Goal: Task Accomplishment & Management: Manage account settings

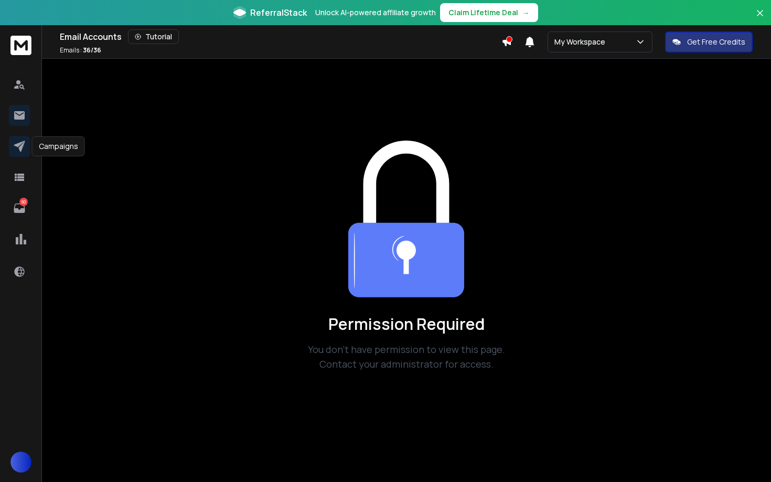
click at [19, 150] on icon at bounding box center [19, 146] width 11 height 11
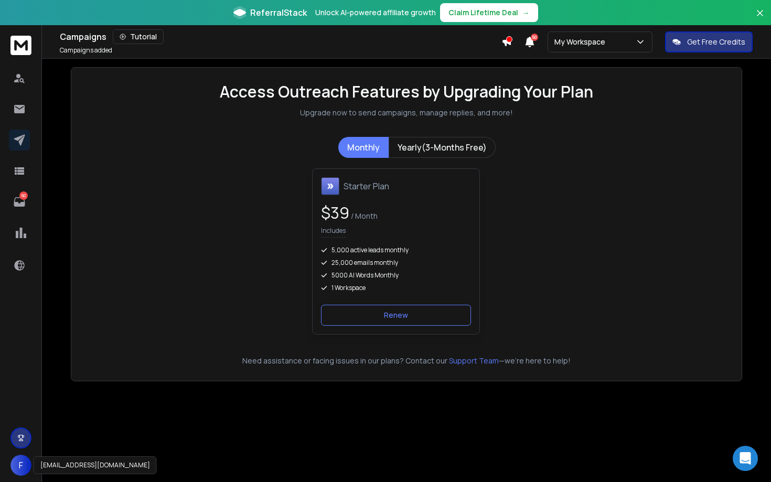
click at [18, 466] on span "F" at bounding box center [20, 465] width 21 height 21
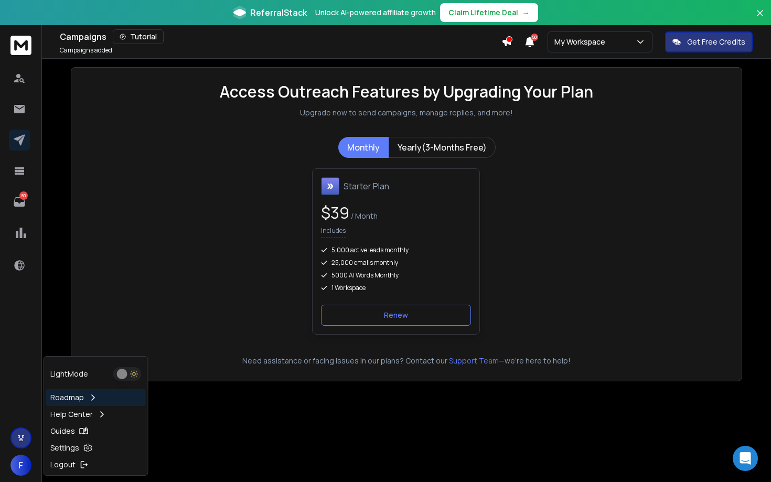
click at [163, 202] on div "Starter Plan $ 39 / Month Includes 5,000 active leads monthly 25,000 emails mon…" at bounding box center [406, 256] width 641 height 177
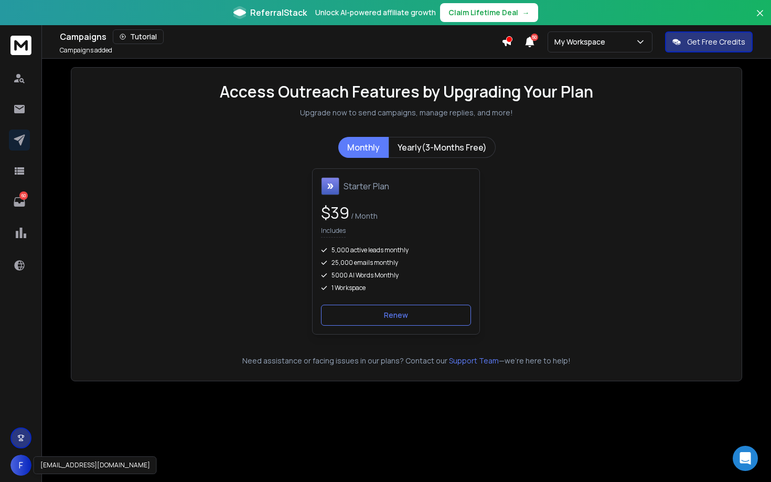
click at [22, 460] on span "F" at bounding box center [20, 465] width 21 height 21
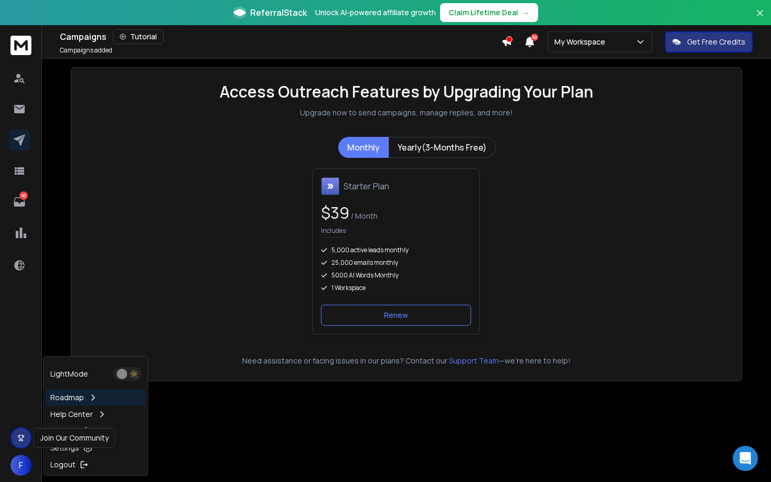
click at [193, 126] on div "Access Outreach Features by Upgrading Your Plan Upgrade now to send campaigns, …" at bounding box center [406, 224] width 641 height 284
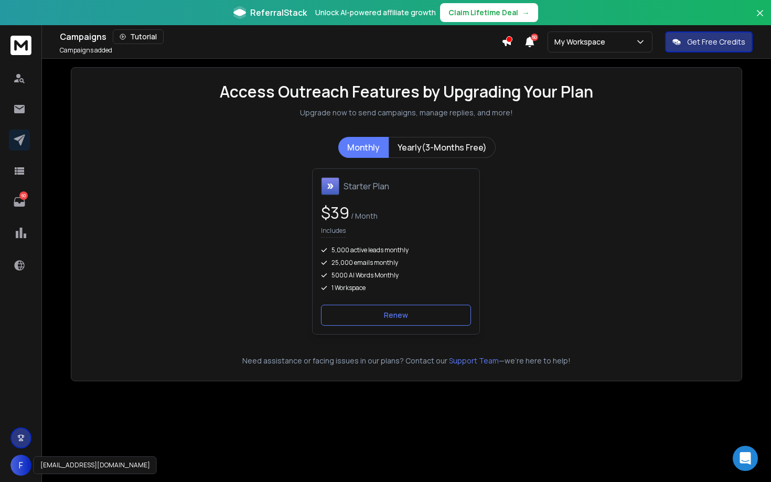
click at [13, 462] on span "F" at bounding box center [20, 465] width 21 height 21
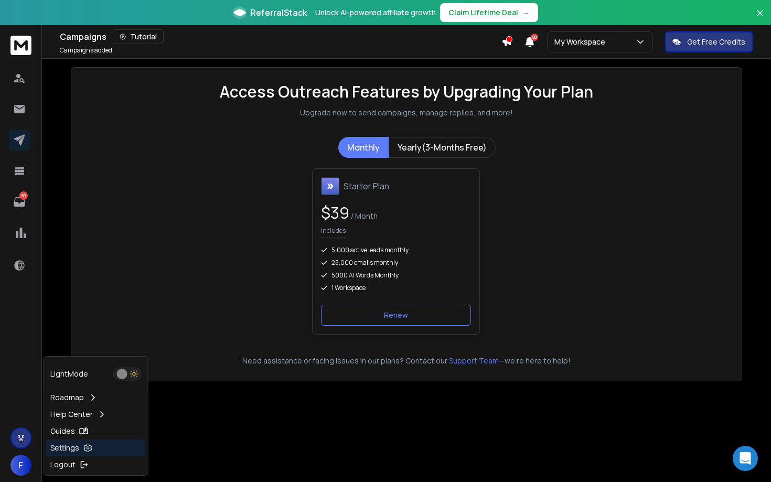
click at [55, 451] on p "Settings" at bounding box center [64, 448] width 29 height 10
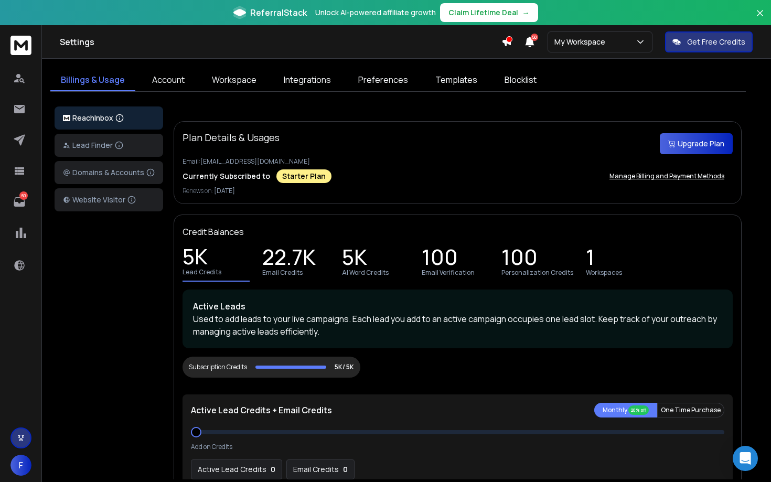
click at [654, 176] on p "Manage Billing and Payment Methods" at bounding box center [667, 176] width 115 height 8
click at [19, 116] on link at bounding box center [19, 109] width 21 height 21
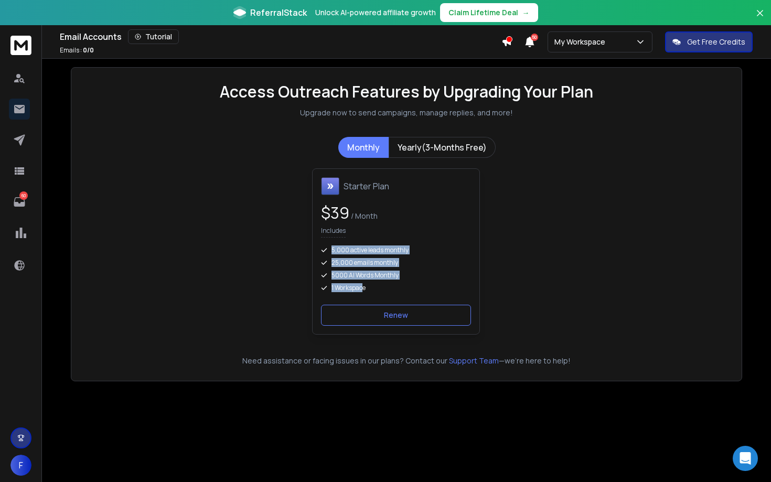
drag, startPoint x: 326, startPoint y: 250, endPoint x: 365, endPoint y: 290, distance: 55.3
click at [365, 290] on ul "5,000 active leads monthly 25,000 emails monthly 5000 AI Words Monthly 1 Worksp…" at bounding box center [396, 267] width 150 height 50
click at [373, 281] on ul "5,000 active leads monthly 25,000 emails monthly 5000 AI Words Monthly 1 Worksp…" at bounding box center [396, 267] width 150 height 50
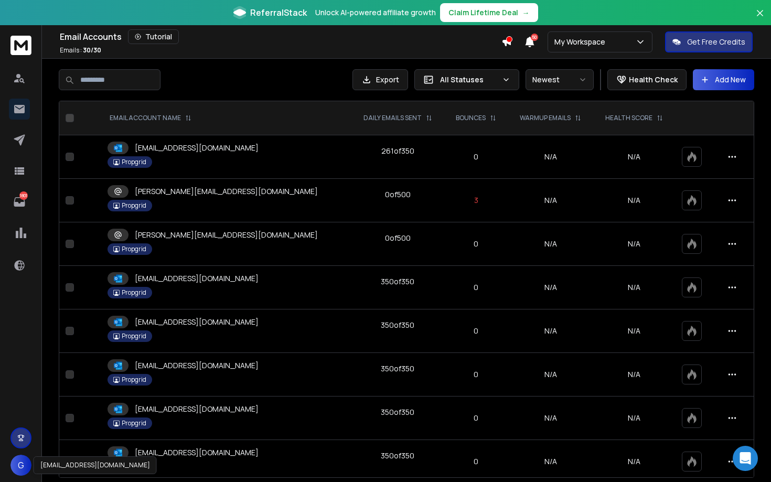
click at [20, 472] on span "G" at bounding box center [20, 465] width 21 height 21
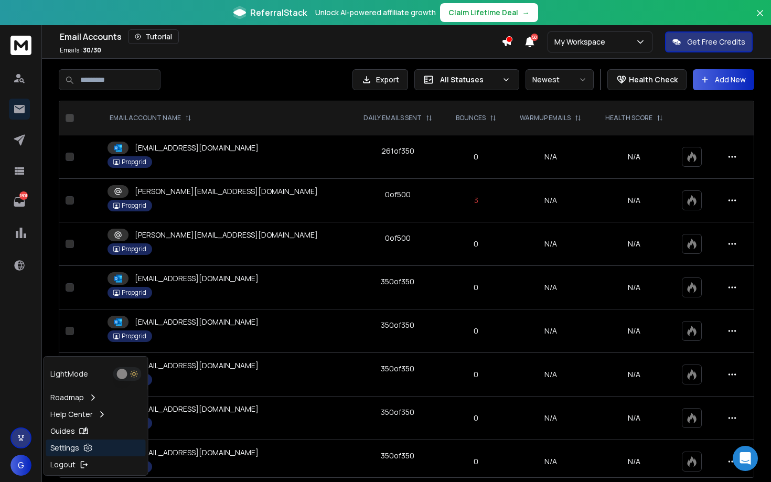
click at [73, 447] on p "Settings" at bounding box center [64, 448] width 29 height 10
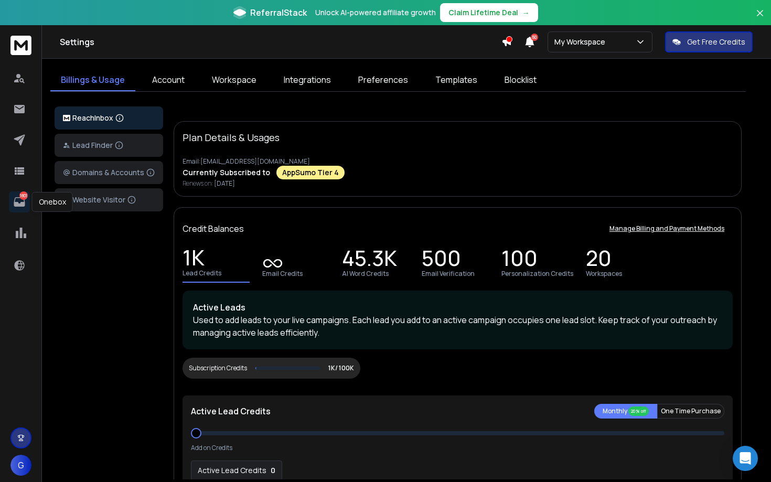
click at [17, 194] on link "1801" at bounding box center [19, 202] width 21 height 21
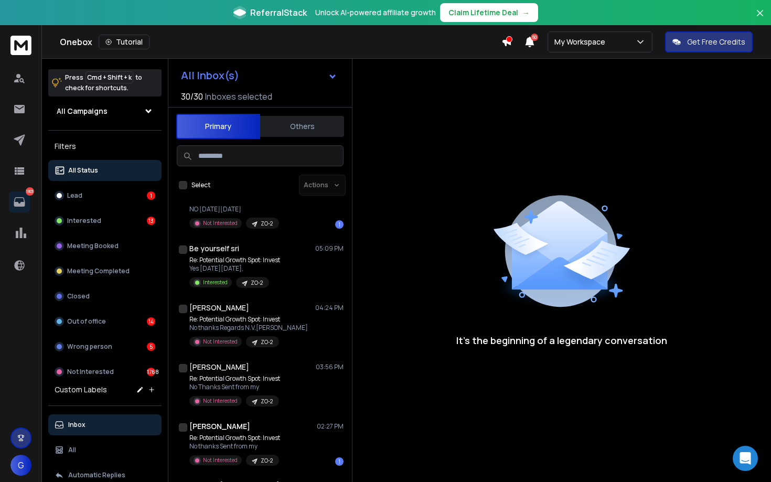
scroll to position [449, 0]
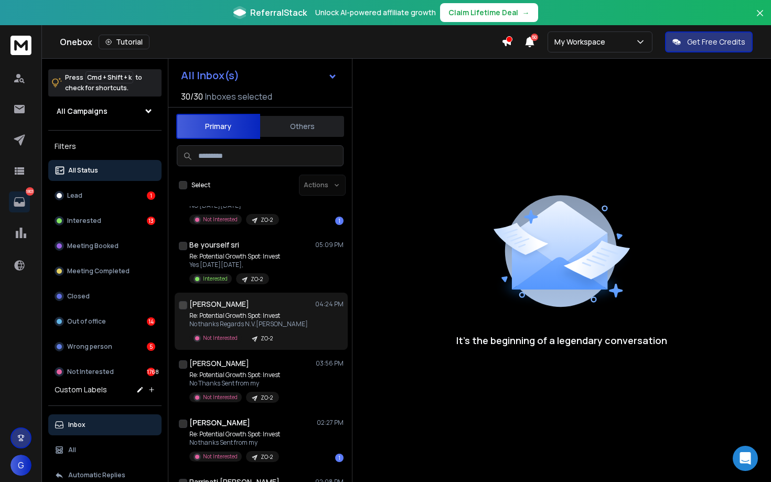
click at [256, 310] on div "Subba Rao 04:24 PM Re: Potential Growth Spot: Invest No thanks Regards N.V.Subb…" at bounding box center [266, 321] width 154 height 45
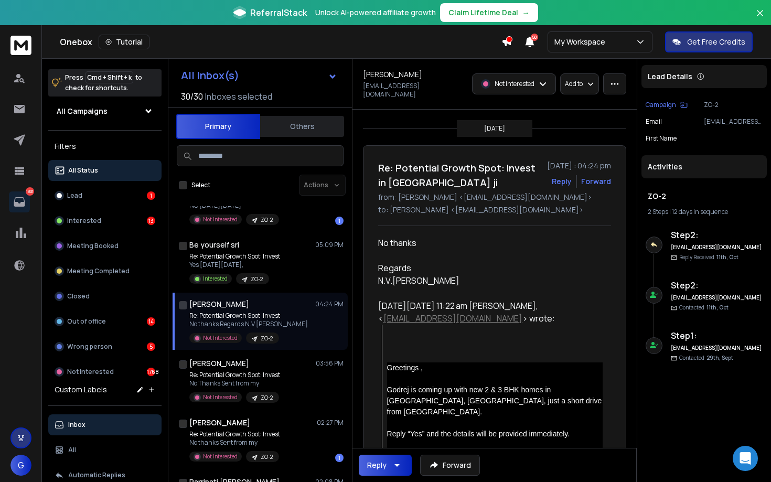
click at [417, 87] on p "subbarao7@gmail.com" at bounding box center [414, 90] width 103 height 17
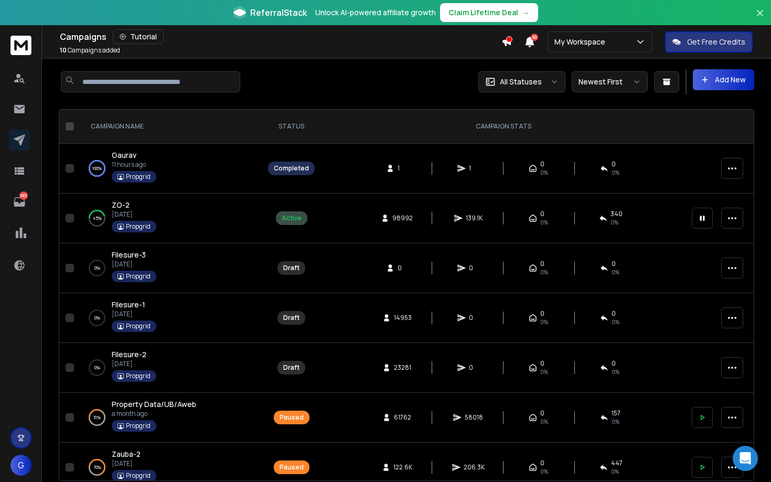
click at [121, 79] on input at bounding box center [150, 81] width 179 height 21
paste input "**********"
type input "**********"
click at [167, 206] on div "45 % ZO-2 16 days ago Propgrid" at bounding box center [170, 218] width 163 height 37
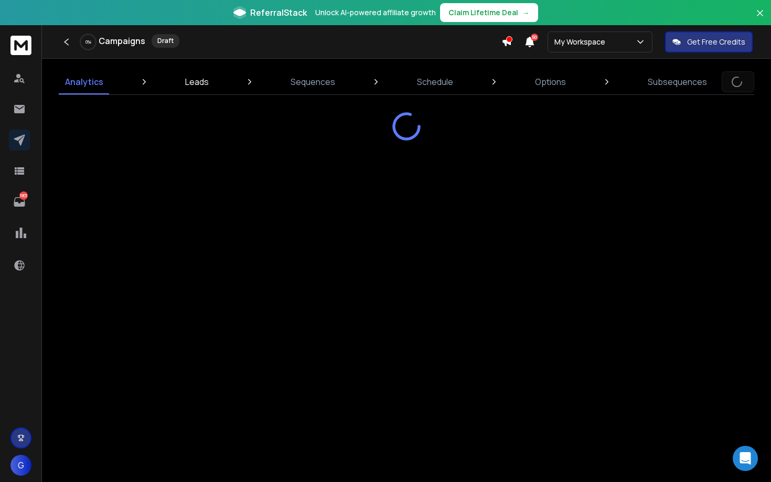
click at [195, 80] on p "Leads" at bounding box center [197, 82] width 24 height 13
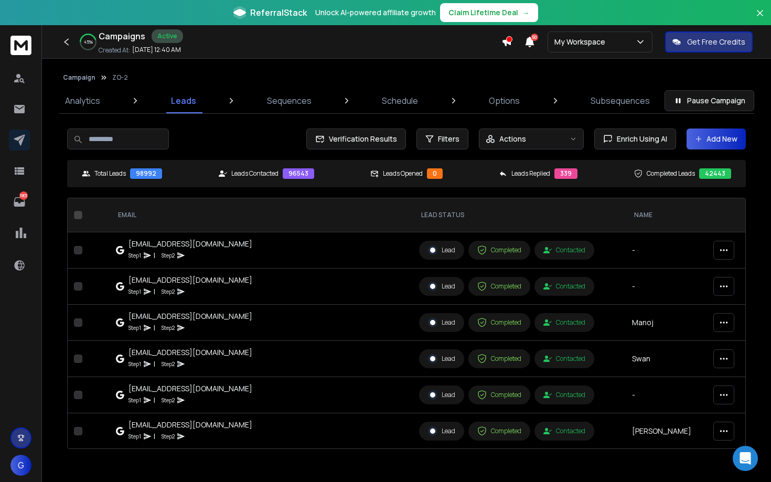
click at [150, 134] on input at bounding box center [118, 139] width 102 height 21
paste input "**********"
type input "**********"
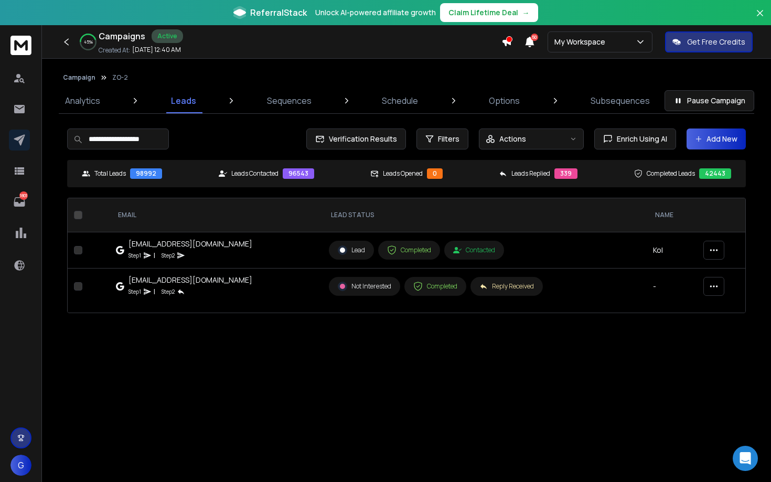
click at [279, 289] on div "subbarao7@gmail.com Step 1 | Step 2" at bounding box center [216, 286] width 200 height 23
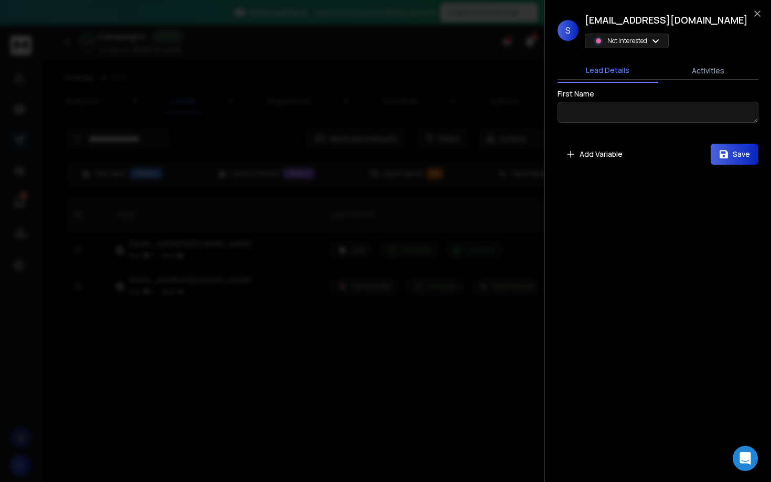
click at [739, 67] on button "Activities" at bounding box center [708, 70] width 101 height 23
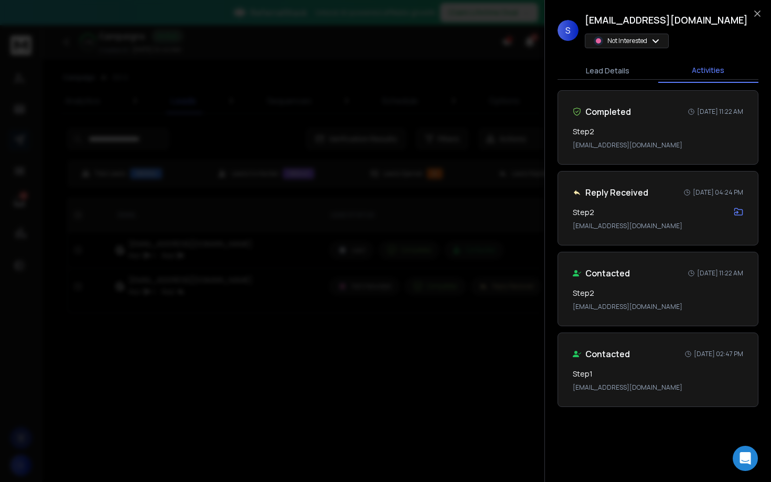
click at [500, 218] on div at bounding box center [385, 241] width 771 height 482
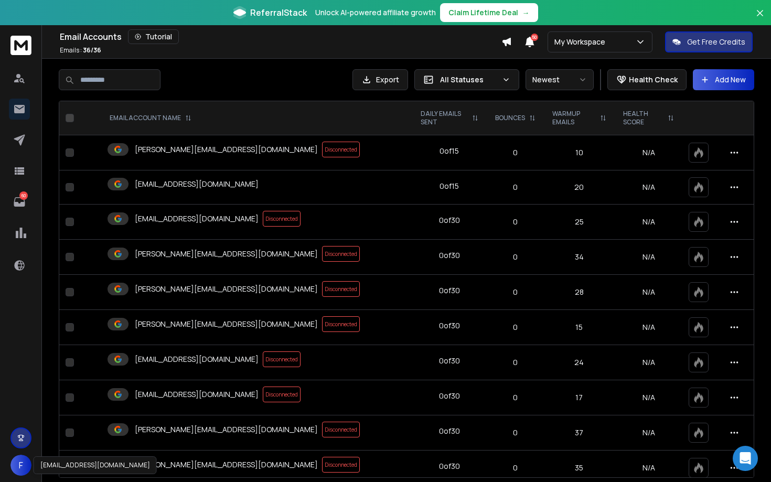
click at [26, 464] on span "F" at bounding box center [20, 465] width 21 height 21
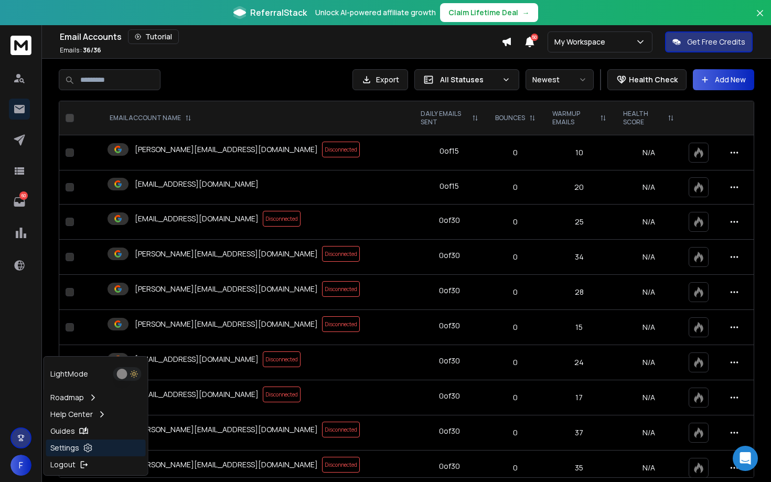
click at [81, 452] on div "Settings" at bounding box center [96, 448] width 100 height 17
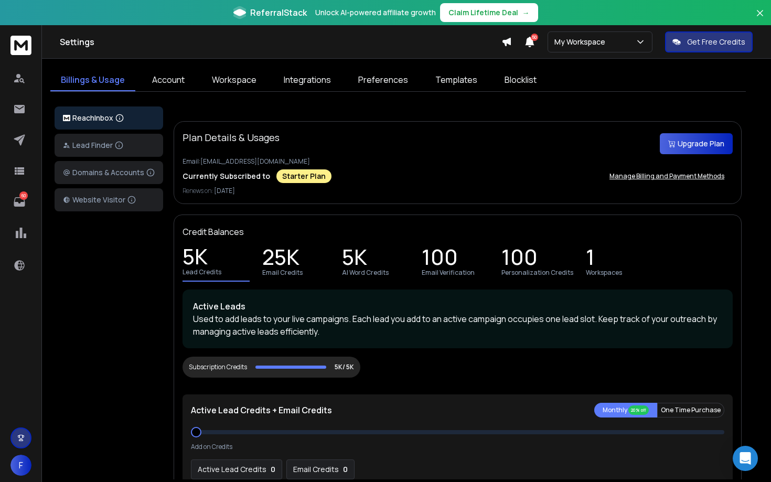
click at [374, 74] on link "Preferences" at bounding box center [383, 80] width 71 height 22
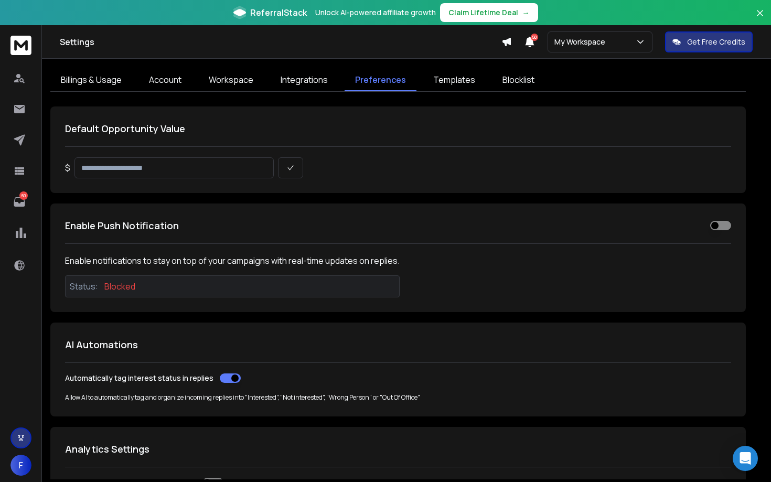
click at [292, 86] on link "Integrations" at bounding box center [304, 80] width 68 height 22
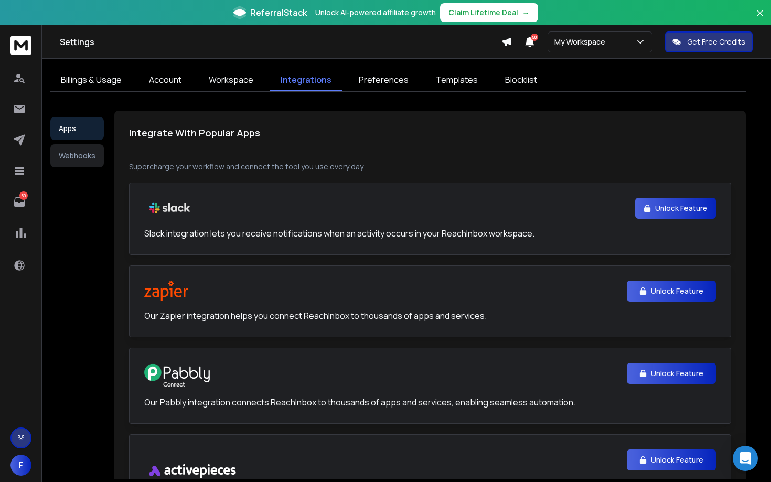
click at [208, 94] on div "[PERSON_NAME] & Usage Account Workspace Integrations Preferences Templates Bloc…" at bounding box center [398, 274] width 696 height 410
click at [231, 78] on link "Workspace" at bounding box center [231, 80] width 66 height 22
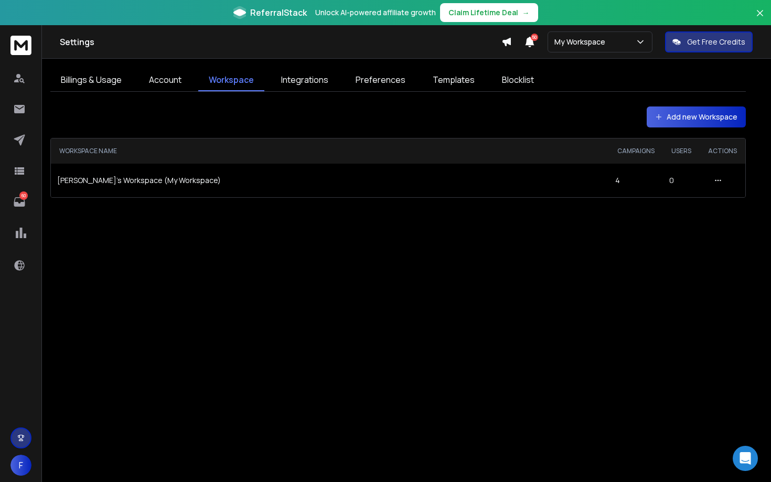
click at [154, 86] on link "Account" at bounding box center [166, 80] width 54 height 22
